Goal: Task Accomplishment & Management: Use online tool/utility

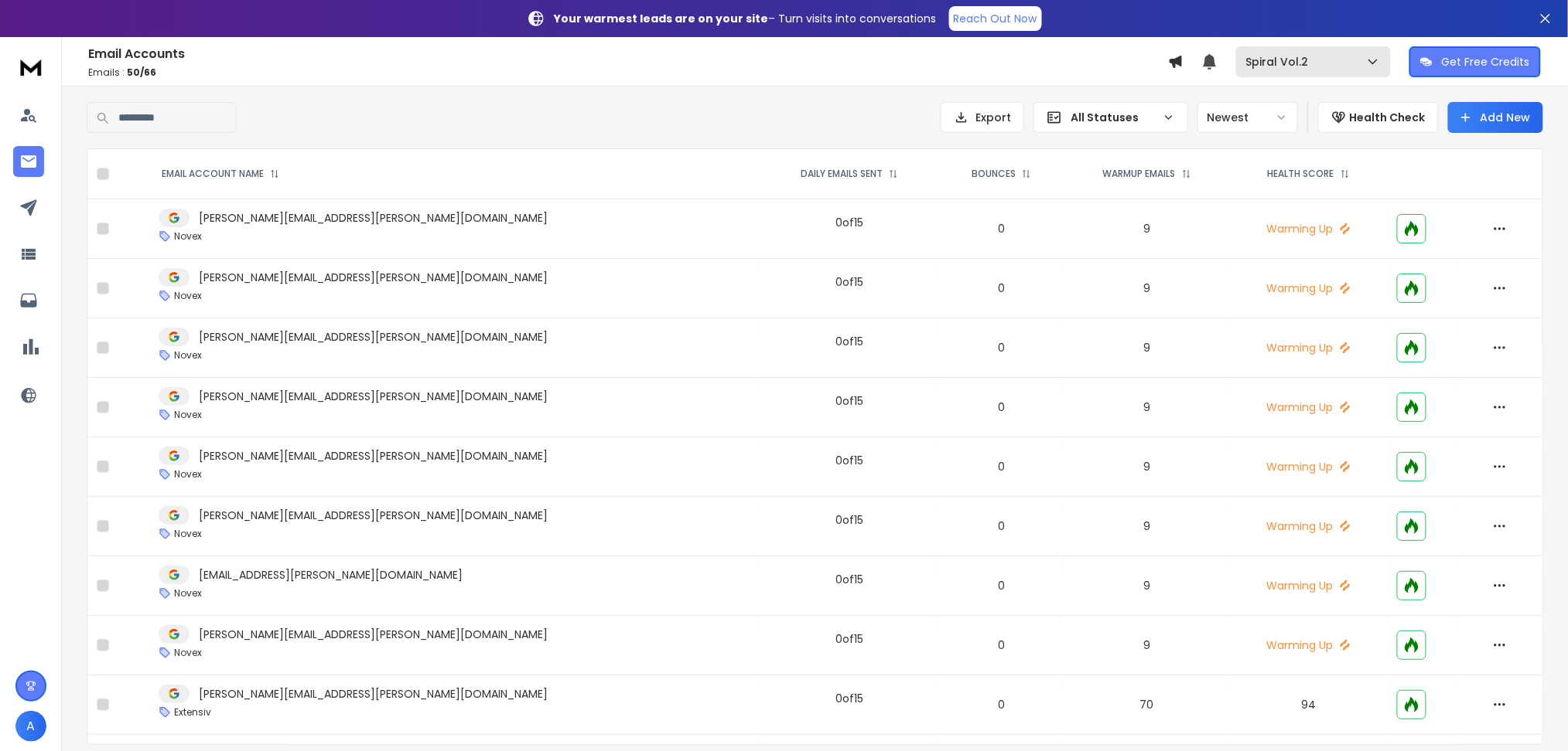
click at [1293, 57] on p "Spiral Vol.2" at bounding box center [1280, 62] width 68 height 16
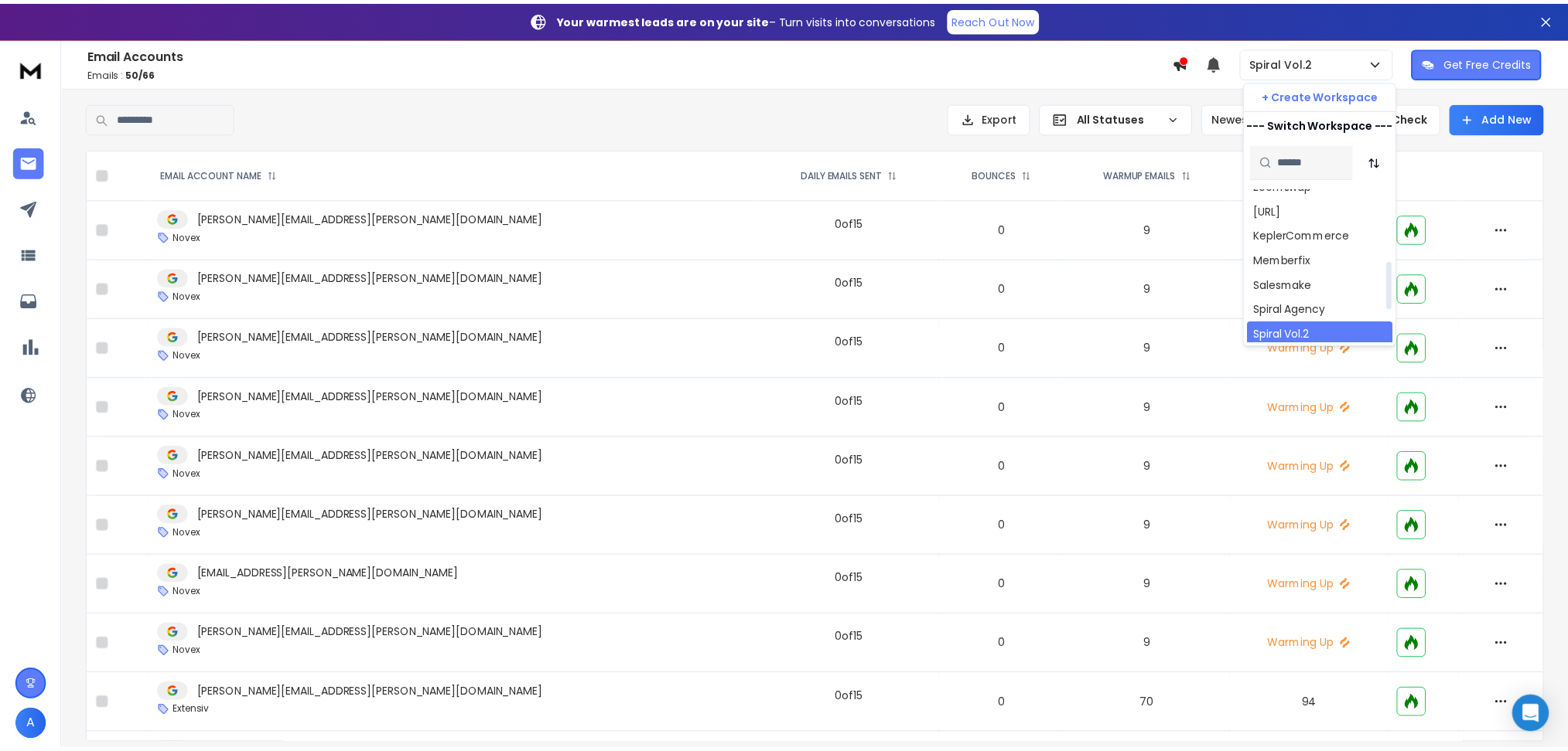
scroll to position [248, 0]
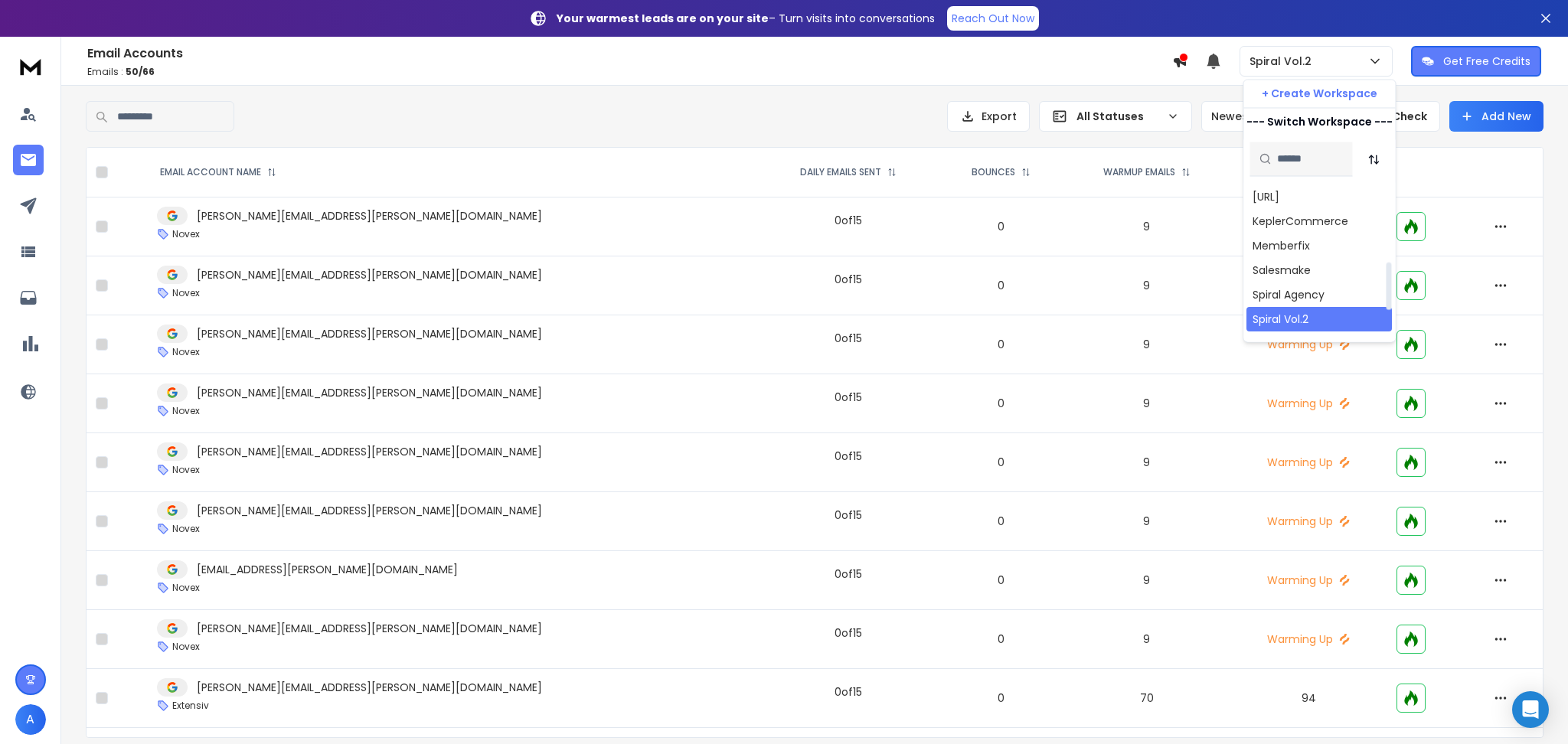
drag, startPoint x: 1385, startPoint y: 201, endPoint x: 1394, endPoint y: 276, distance: 75.5
click at [1391, 276] on div at bounding box center [1388, 286] width 5 height 47
click at [1330, 299] on div "Spiral Agency" at bounding box center [1319, 294] width 146 height 25
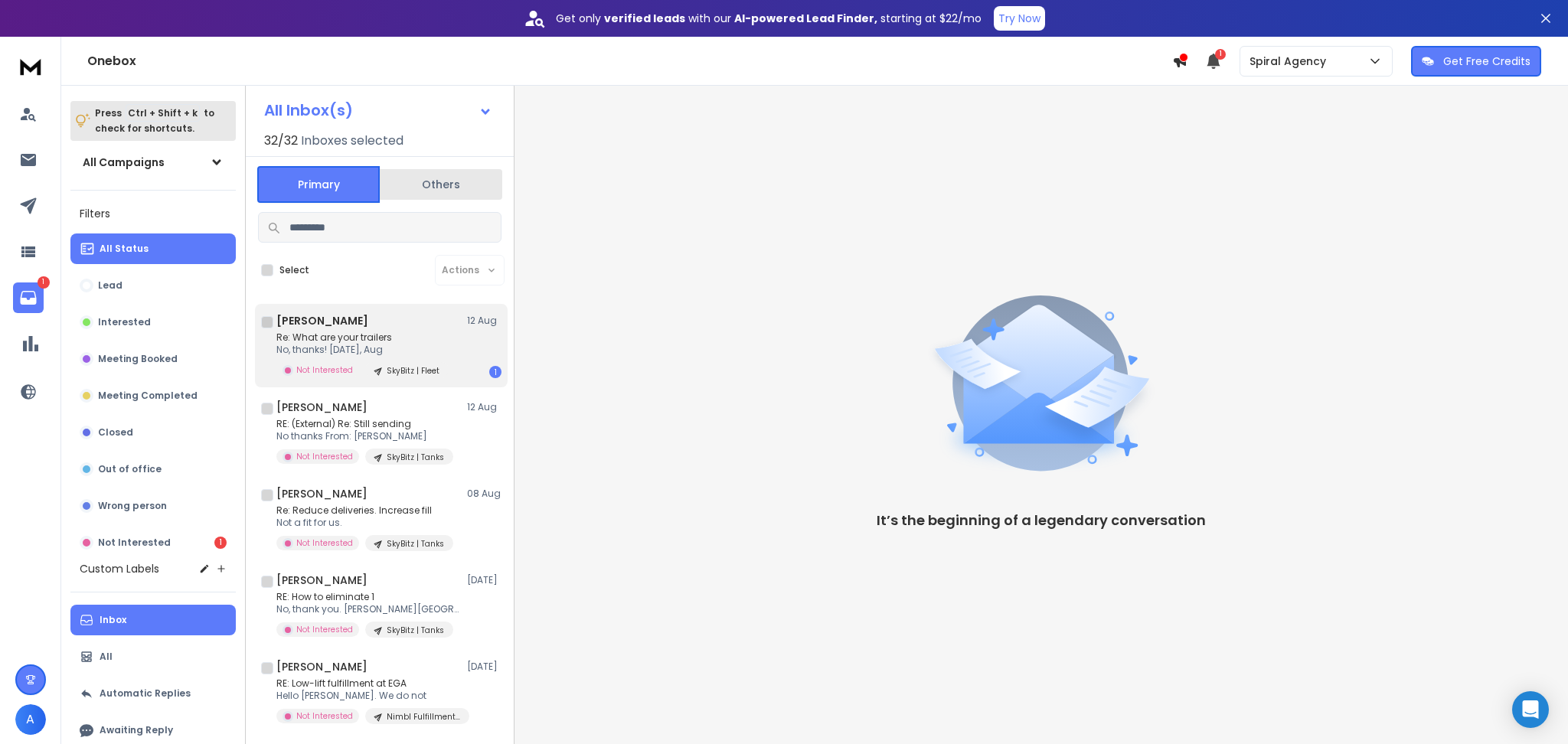
click at [366, 338] on p "Re: What are your trailers" at bounding box center [362, 337] width 172 height 12
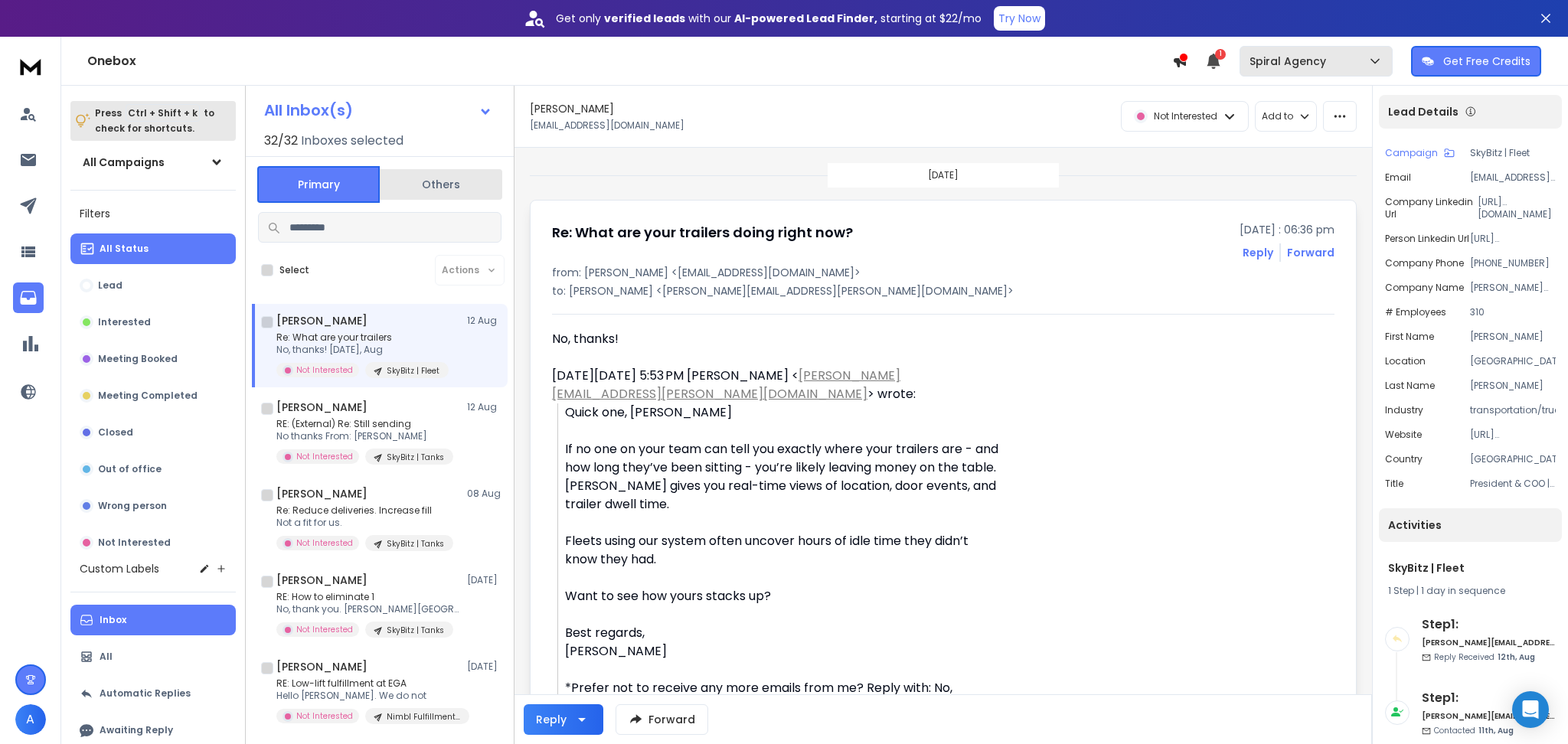
click at [1366, 51] on button "Spiral Agency" at bounding box center [1316, 62] width 153 height 31
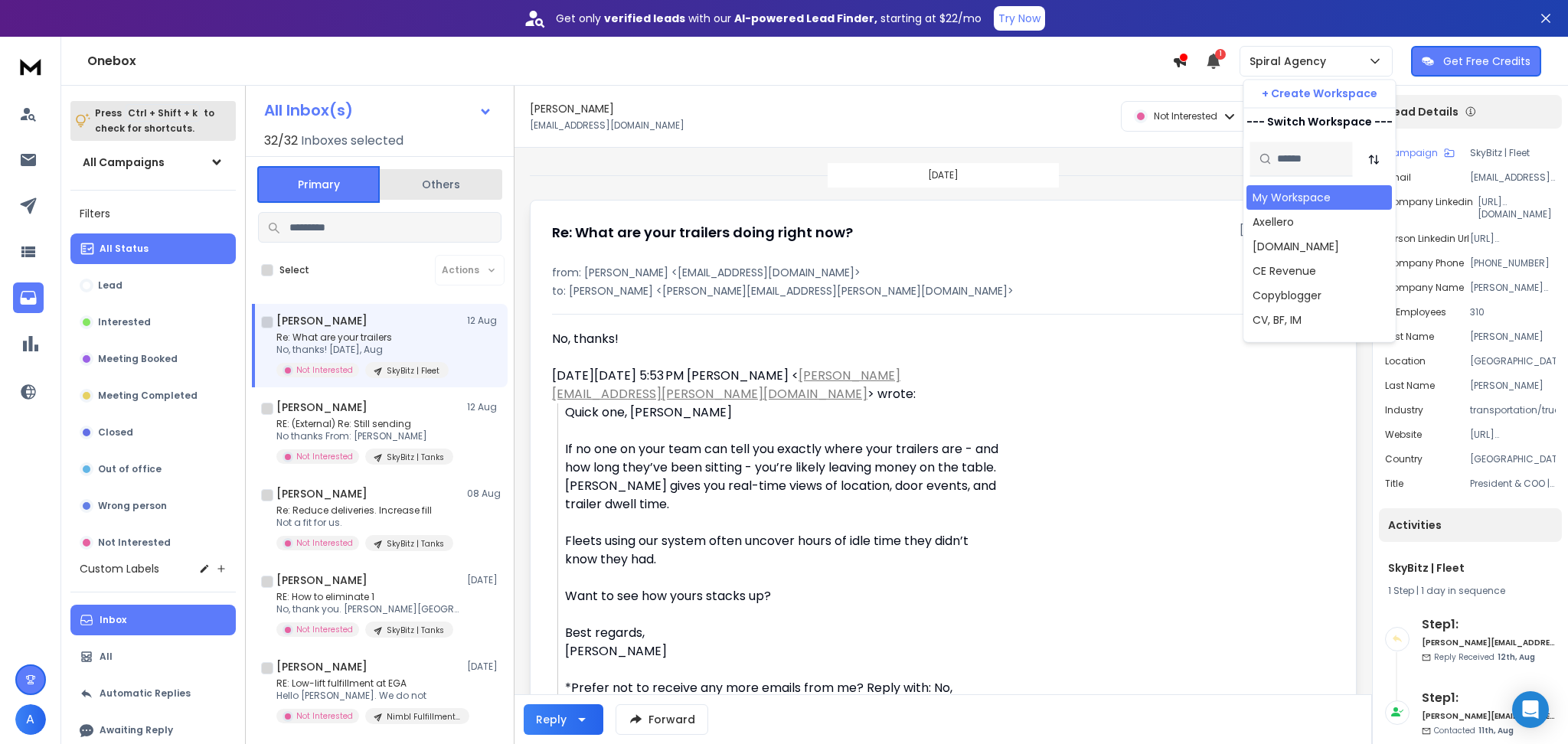
click at [1291, 157] on input "text" at bounding box center [1310, 158] width 66 height 33
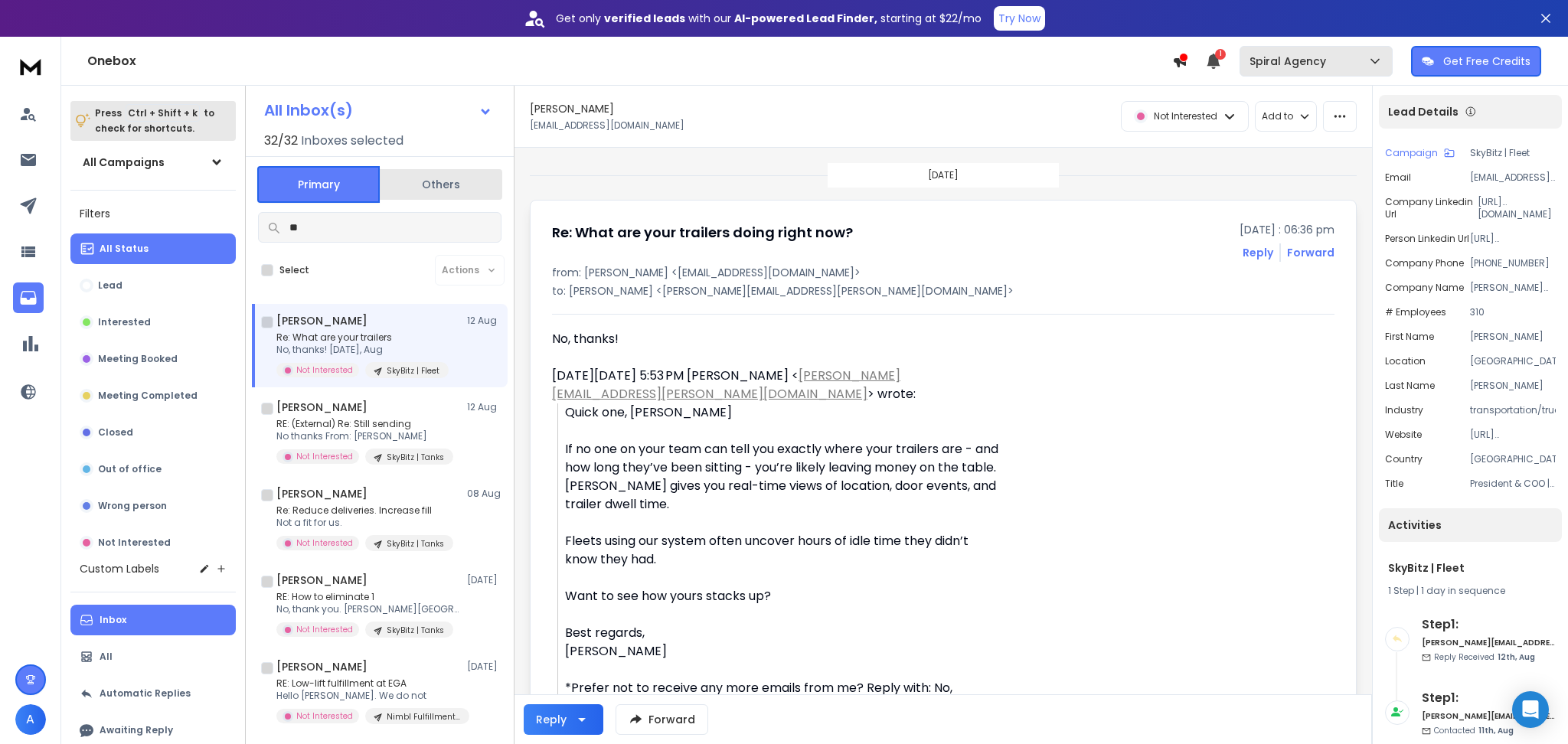
click at [1387, 54] on button "Spiral Agency" at bounding box center [1316, 62] width 153 height 31
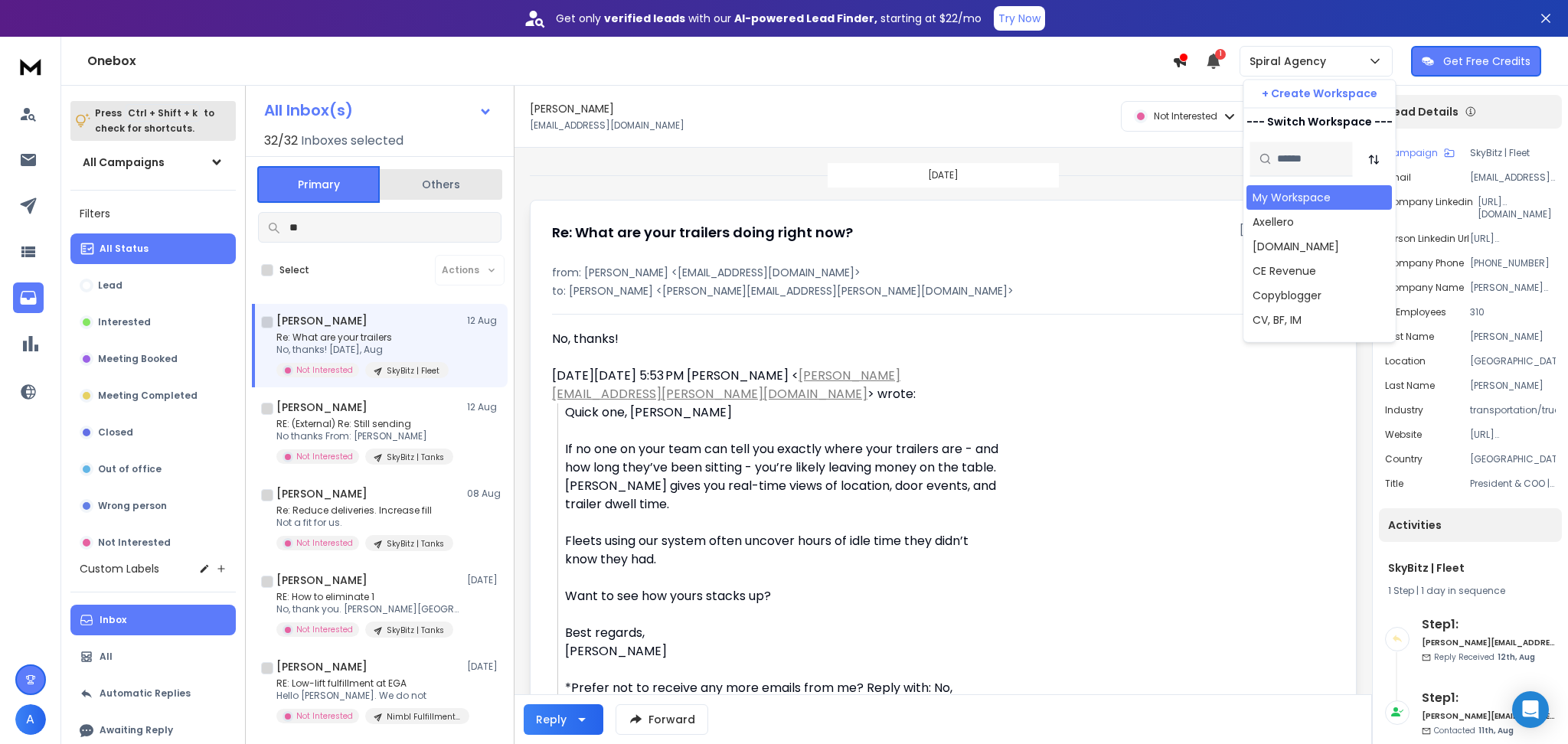
click at [1313, 162] on input "text" at bounding box center [1310, 158] width 66 height 33
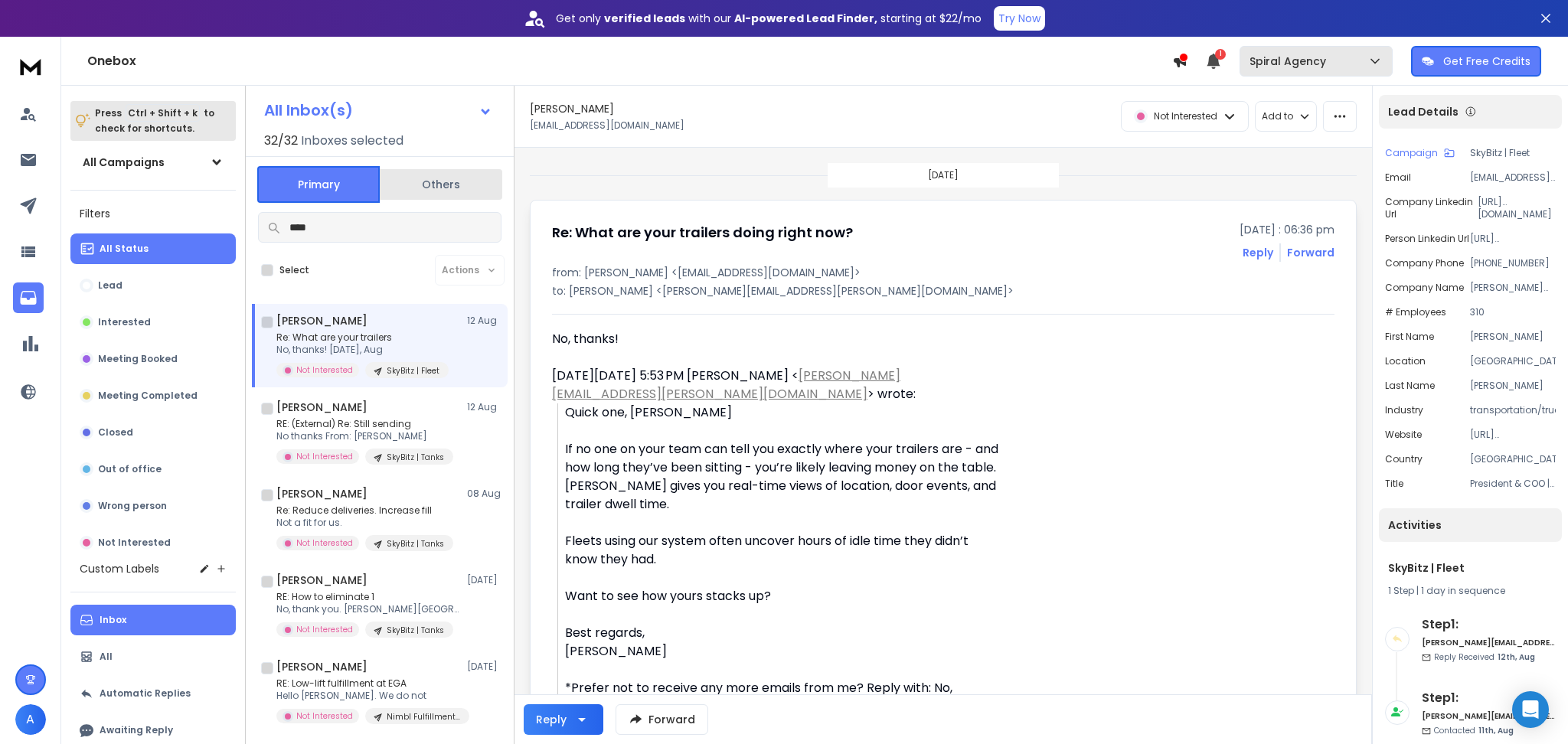
type input "****"
click at [1383, 53] on icon "button" at bounding box center [1375, 61] width 15 height 15
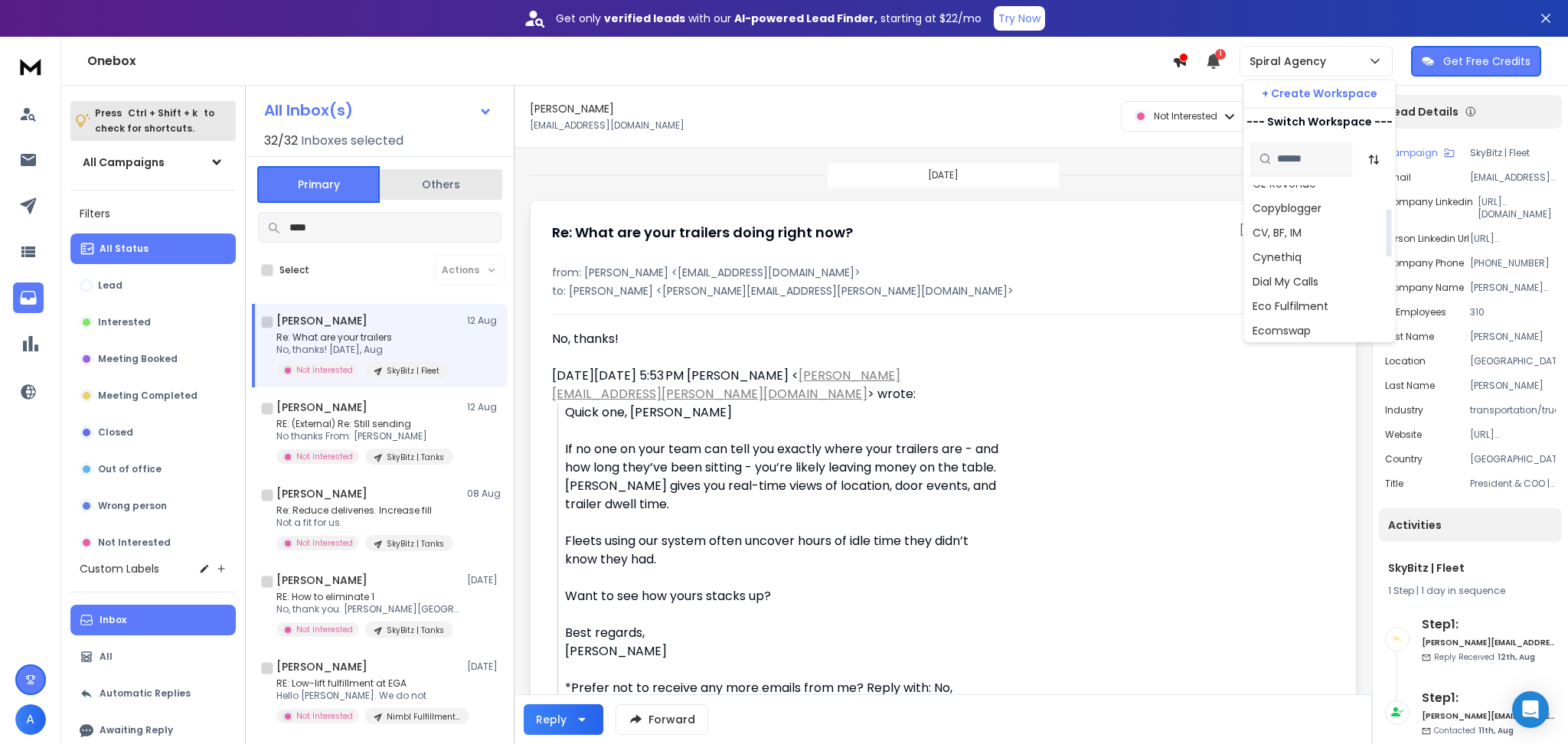
scroll to position [116, 0]
drag, startPoint x: 1388, startPoint y: 200, endPoint x: 1395, endPoint y: 236, distance: 36.7
click at [1391, 236] on div at bounding box center [1388, 233] width 5 height 47
drag, startPoint x: 1386, startPoint y: 239, endPoint x: 1388, endPoint y: 292, distance: 53.0
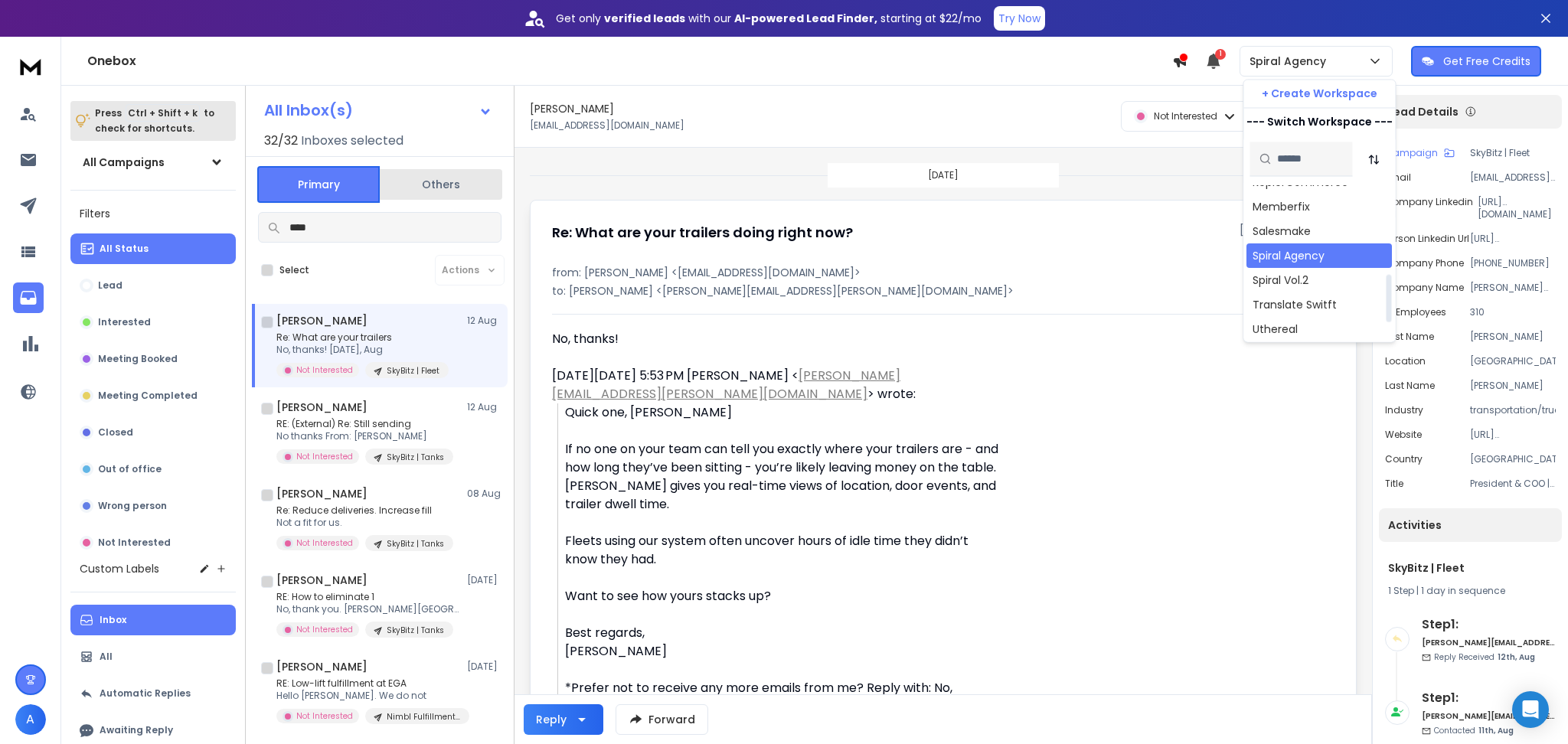
click at [1388, 292] on div at bounding box center [1388, 298] width 5 height 47
click at [1318, 283] on div "Spiral Vol.2" at bounding box center [1319, 280] width 146 height 25
